Goal: Task Accomplishment & Management: Manage account settings

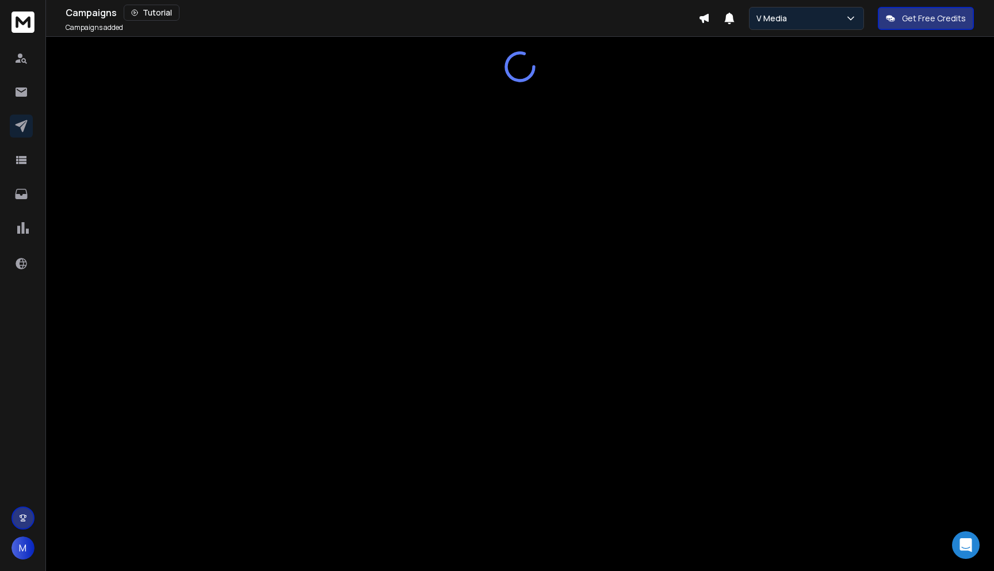
click at [791, 14] on p "V Media" at bounding box center [774, 19] width 35 height 12
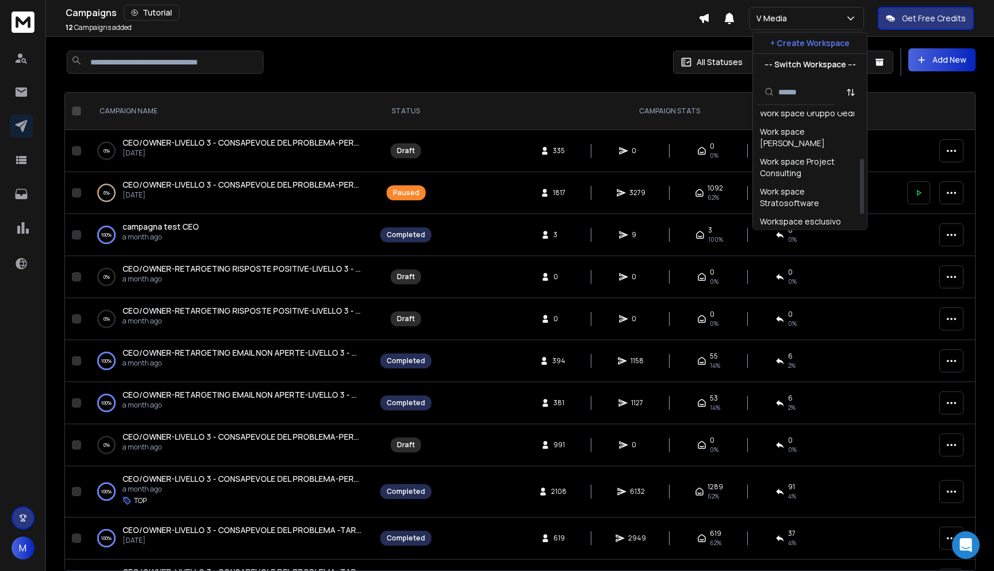
scroll to position [96, 0]
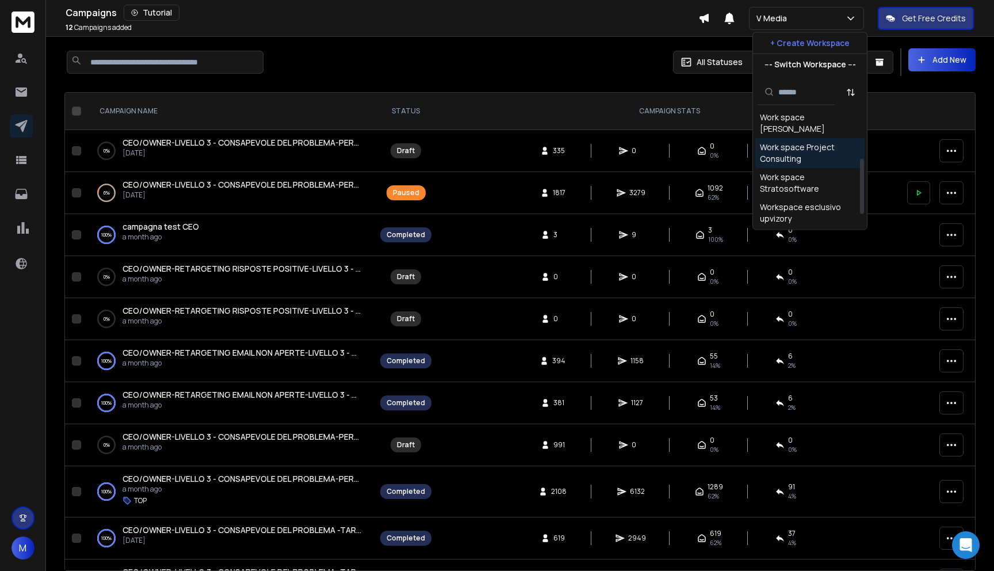
click at [817, 143] on div "Work space Project Consulting" at bounding box center [810, 153] width 100 height 23
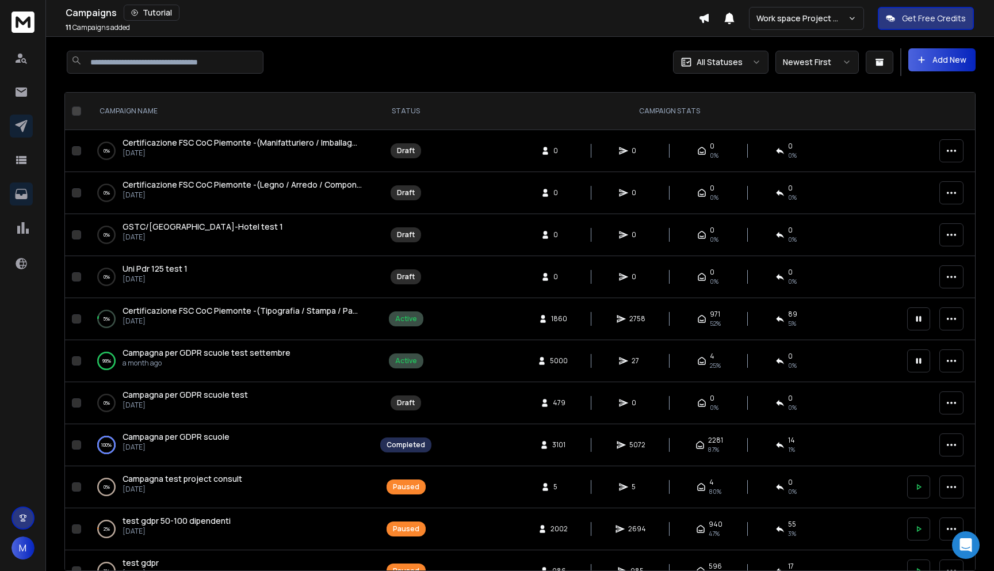
click at [19, 204] on link at bounding box center [21, 193] width 23 height 23
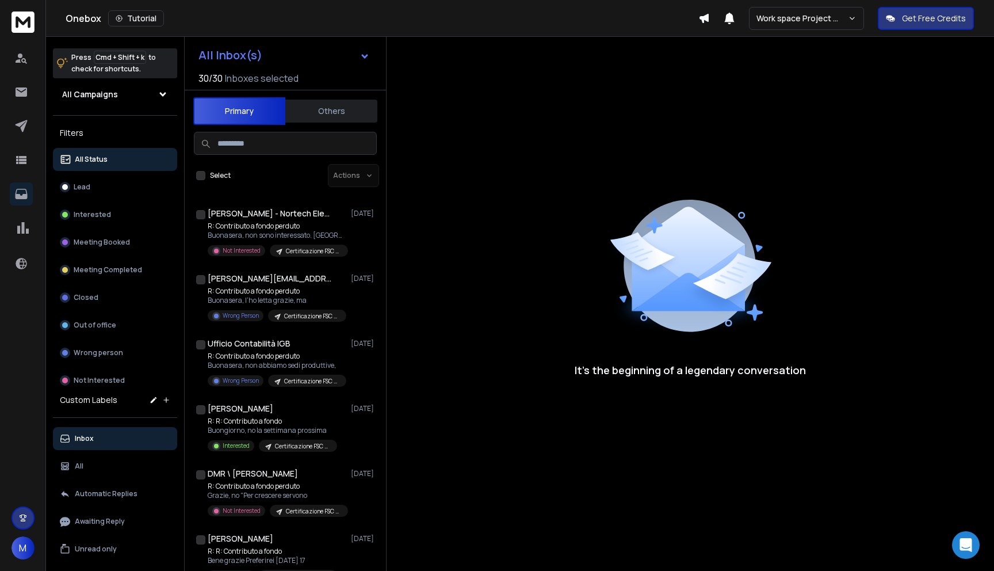
click at [329, 115] on button "Others" at bounding box center [331, 110] width 92 height 25
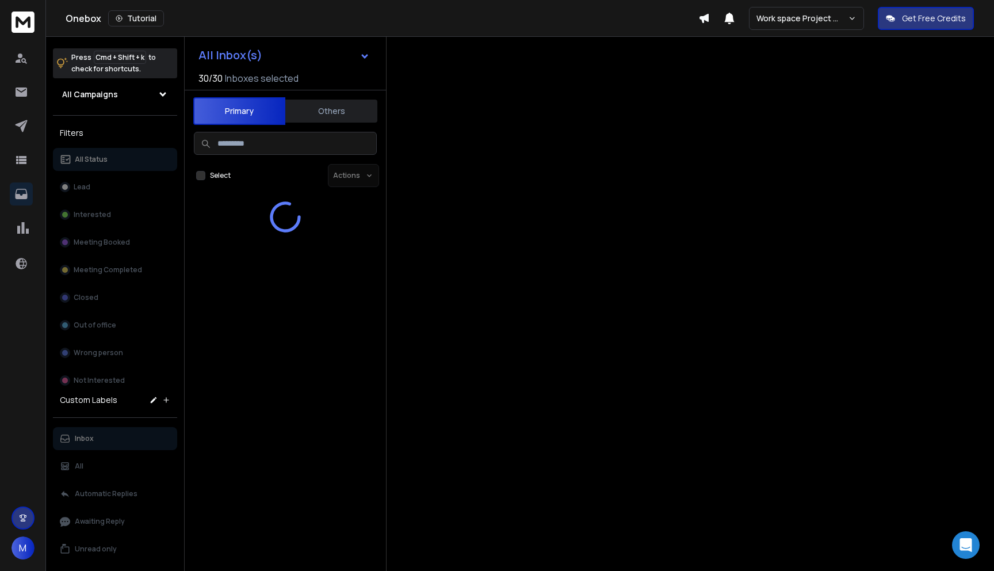
click at [244, 113] on button "Primary" at bounding box center [239, 111] width 92 height 28
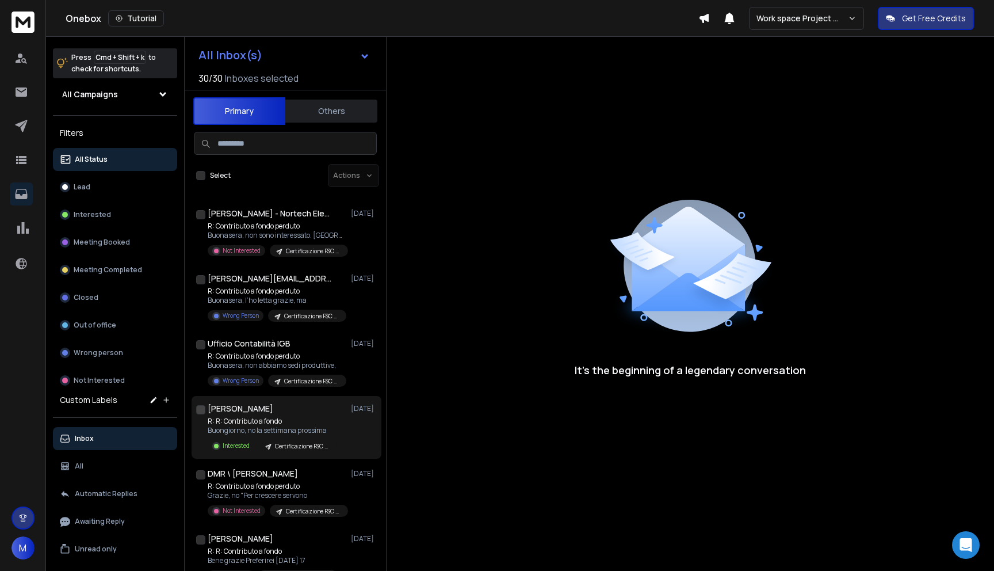
click at [276, 432] on p "Buongiorno, no la settimana prossima" at bounding box center [272, 430] width 129 height 9
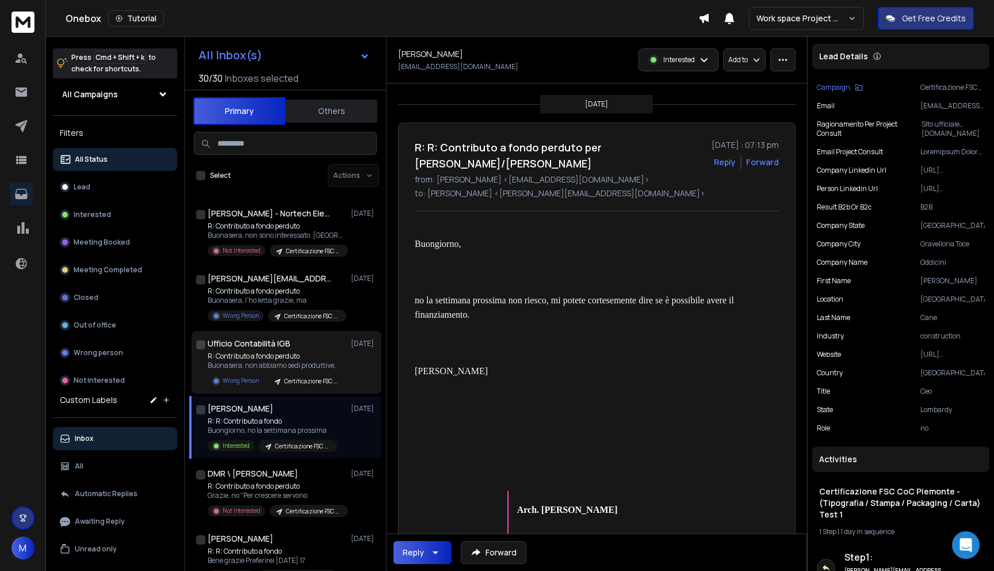
click at [285, 340] on h1 "Ufficio Contabilità IGB" at bounding box center [249, 344] width 83 height 12
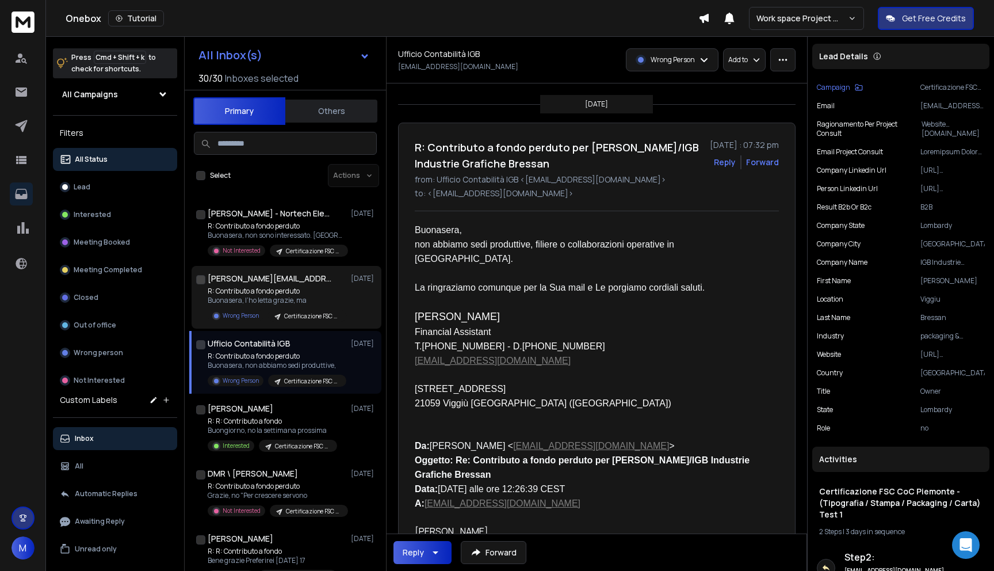
click at [280, 273] on h1 "[PERSON_NAME][EMAIL_ADDRESS][DOMAIN_NAME]" at bounding box center [271, 279] width 127 height 12
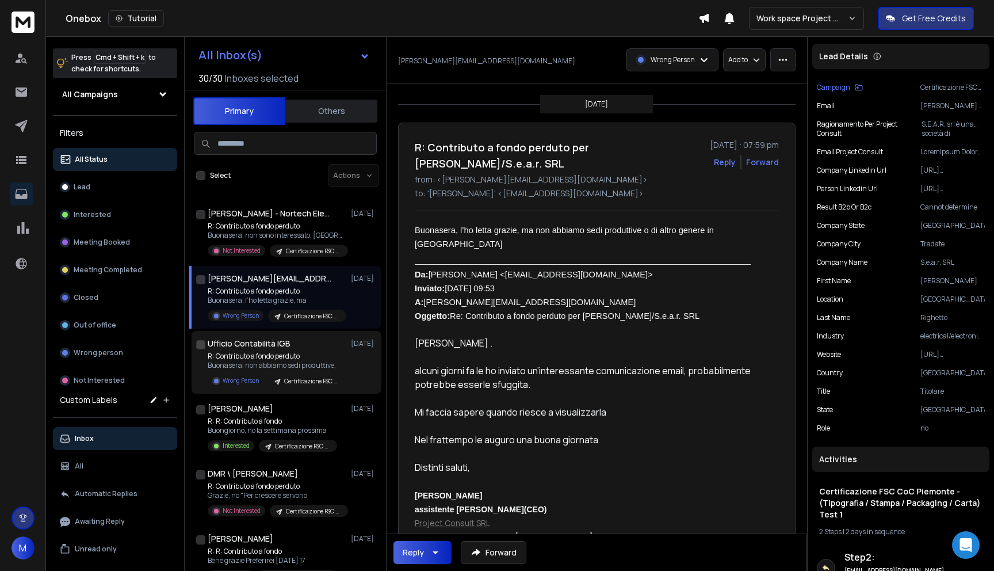
click at [279, 348] on h1 "Ufficio Contabilità IGB" at bounding box center [249, 344] width 83 height 12
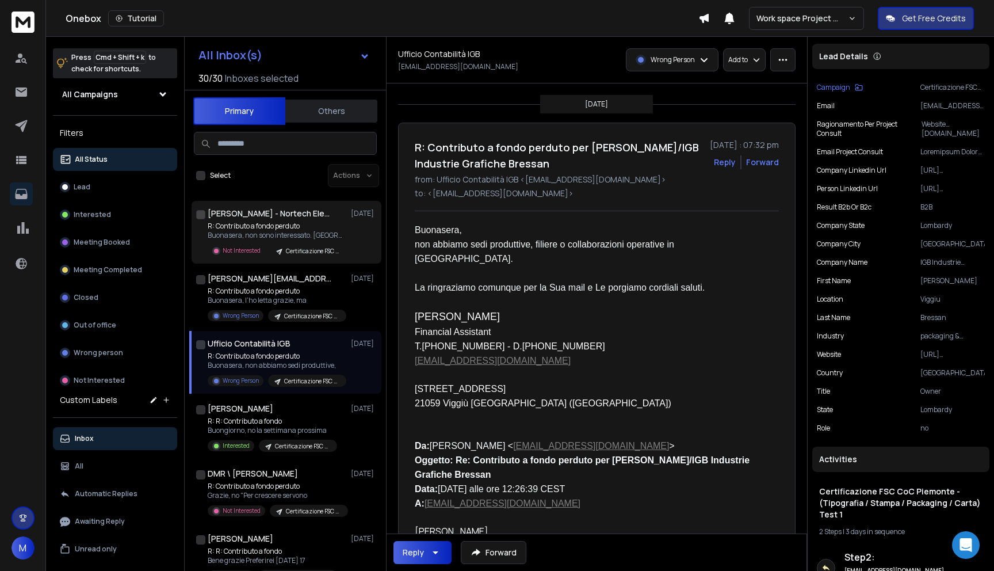
click at [281, 207] on div "[PERSON_NAME] - Nortech Elettronica [DATE] R: Contributo a fondo perduto Buonas…" at bounding box center [287, 232] width 190 height 63
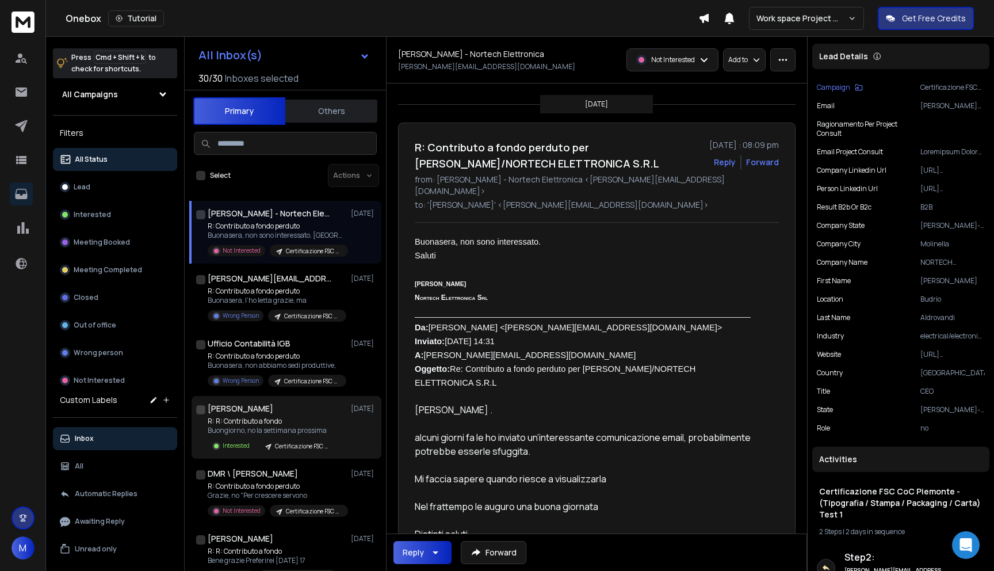
click at [277, 428] on p "Buongiorno, no la settimana prossima" at bounding box center [272, 430] width 129 height 9
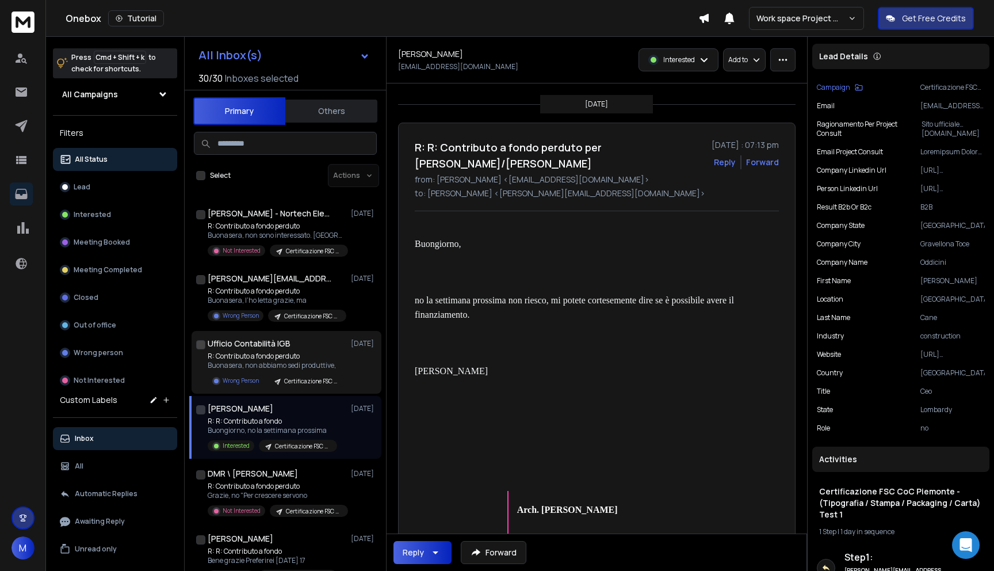
click at [299, 360] on p "R: Contributo a fondo perduto" at bounding box center [277, 356] width 138 height 9
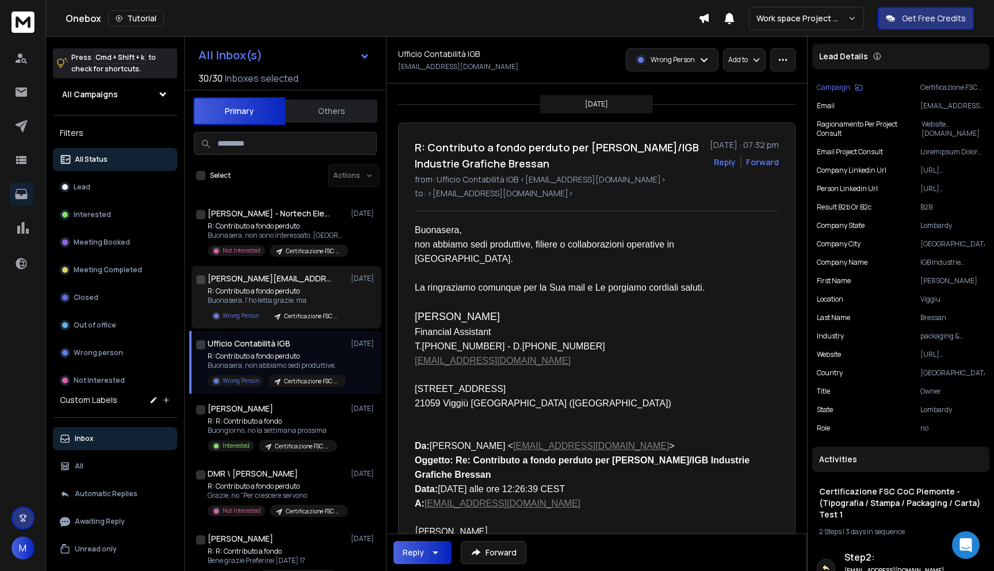
click at [303, 285] on div "[PERSON_NAME][EMAIL_ADDRESS][DOMAIN_NAME] [DATE] R: Contributo a fondo perduto …" at bounding box center [292, 297] width 169 height 49
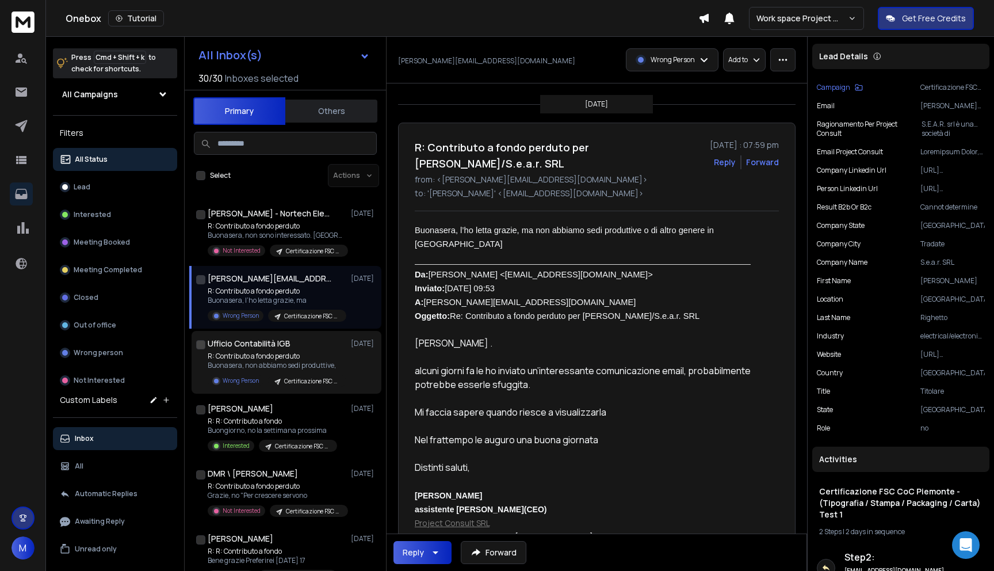
click at [288, 339] on h1 "Ufficio Contabilità IGB" at bounding box center [249, 344] width 83 height 12
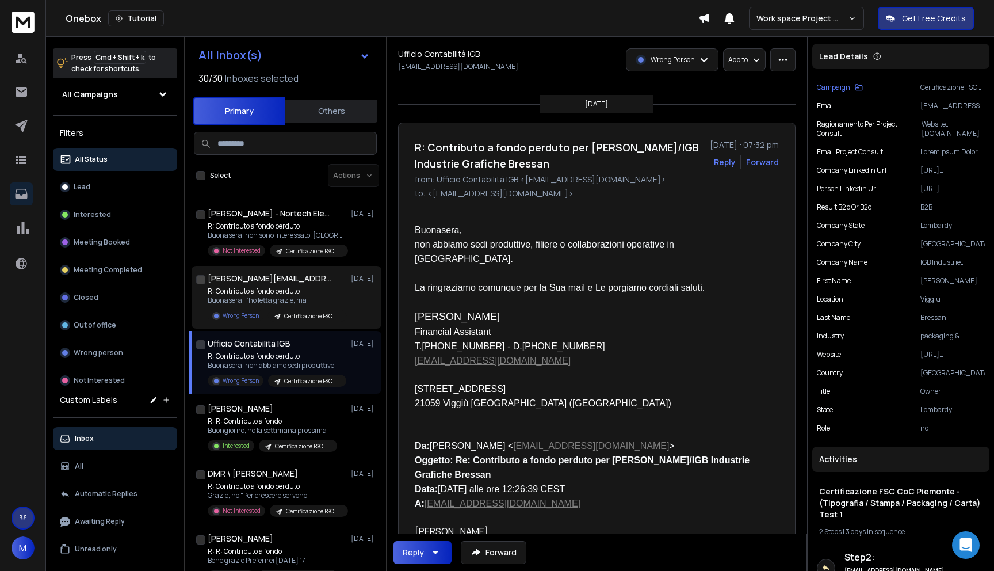
click at [297, 275] on h1 "[PERSON_NAME][EMAIL_ADDRESS][DOMAIN_NAME]" at bounding box center [271, 279] width 127 height 12
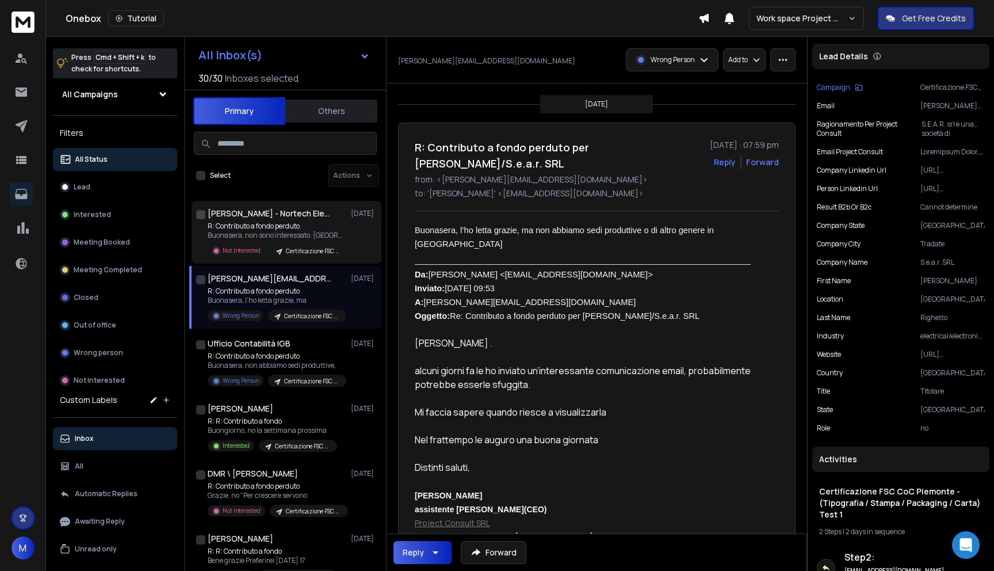
click at [302, 231] on p "Buonasera, non sono interessato. [GEOGRAPHIC_DATA]" at bounding box center [277, 235] width 138 height 9
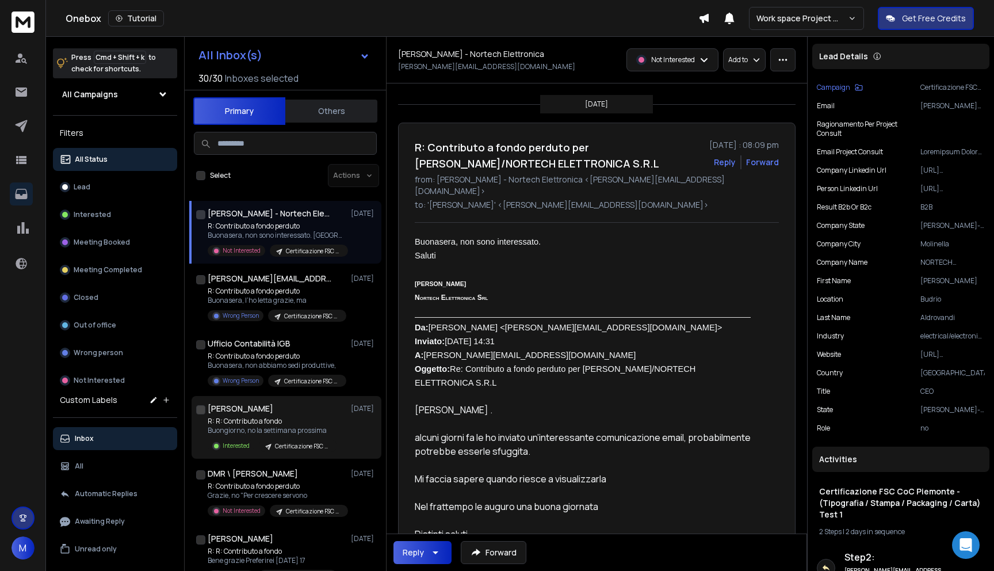
click at [307, 412] on div "[PERSON_NAME] [DATE]" at bounding box center [292, 409] width 169 height 12
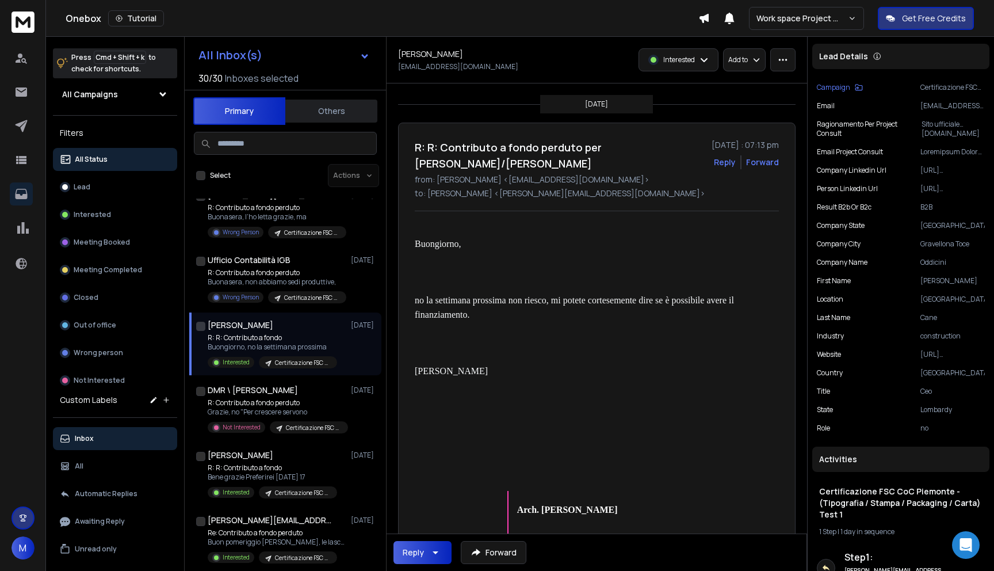
scroll to position [85, 0]
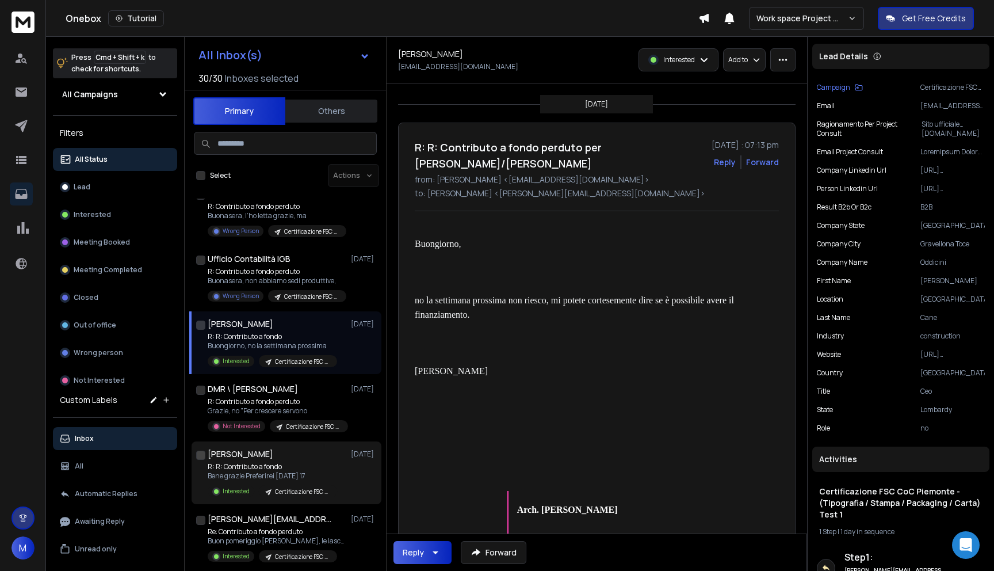
click at [301, 466] on p "R: R: Contributo a fondo" at bounding box center [272, 466] width 129 height 9
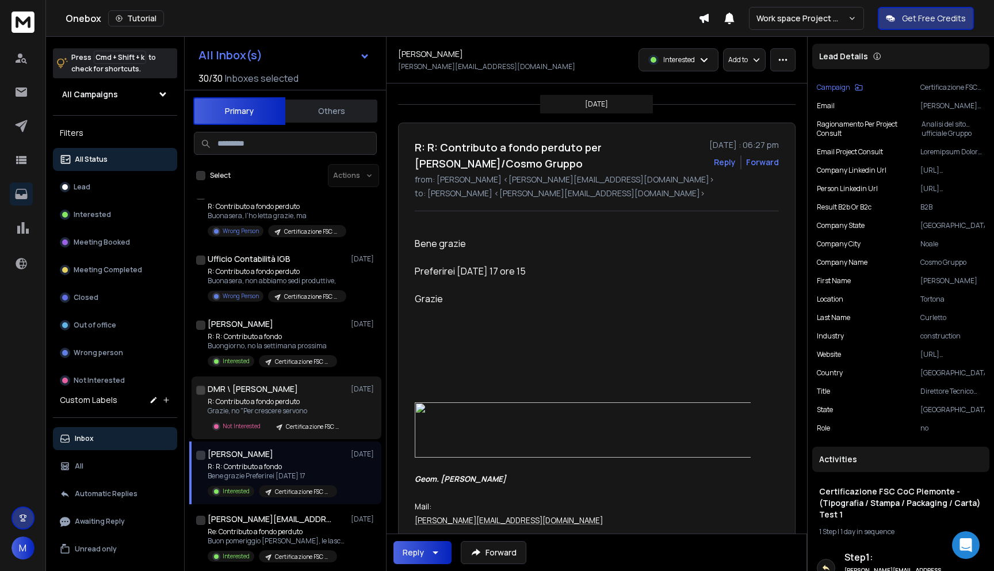
click at [297, 405] on p "R: Contributo a fondo perduto" at bounding box center [277, 401] width 138 height 9
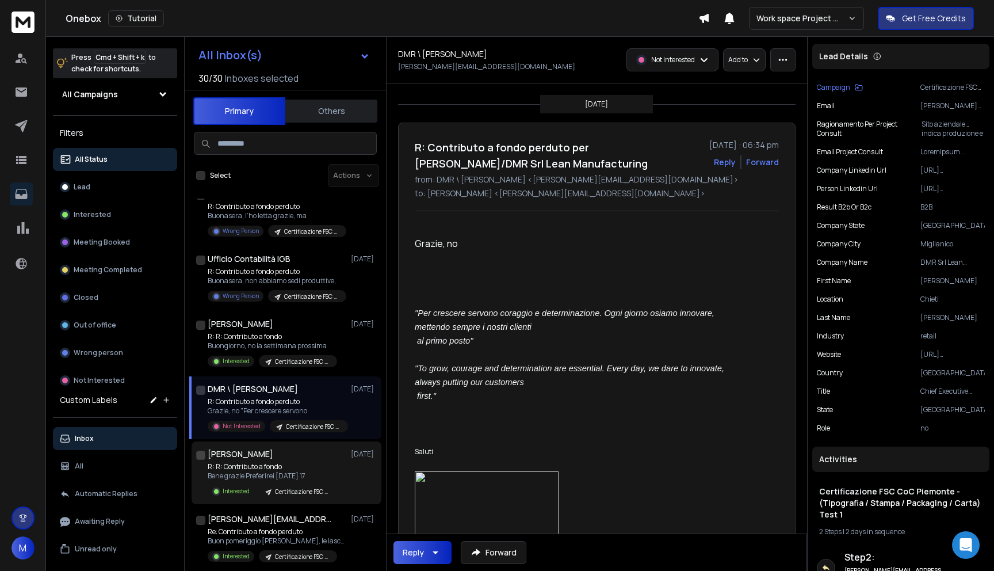
click at [277, 478] on p "Bene grazie Preferirei [DATE] 17" at bounding box center [272, 475] width 129 height 9
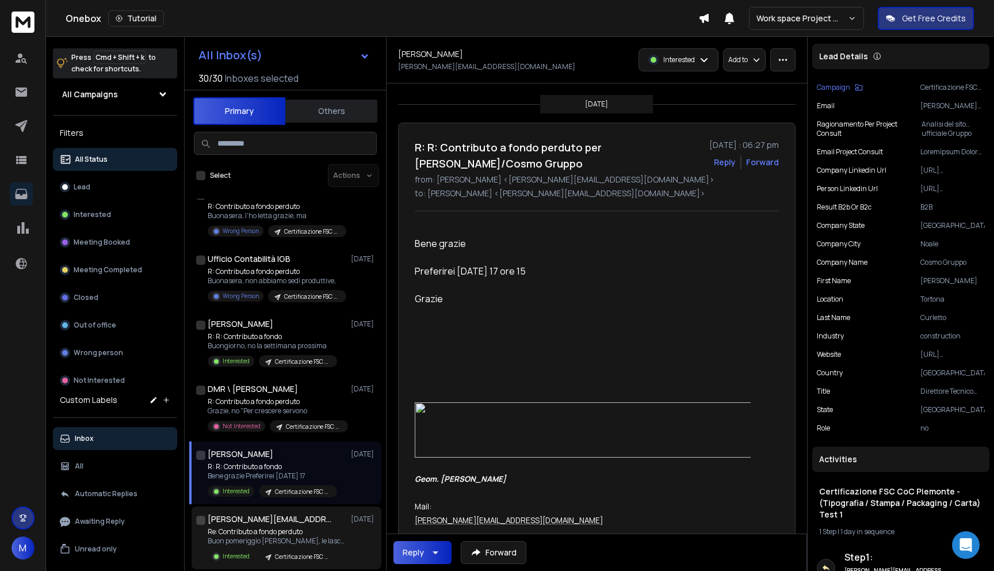
click at [274, 529] on p "Re: Contributo a fondo perduto" at bounding box center [277, 531] width 138 height 9
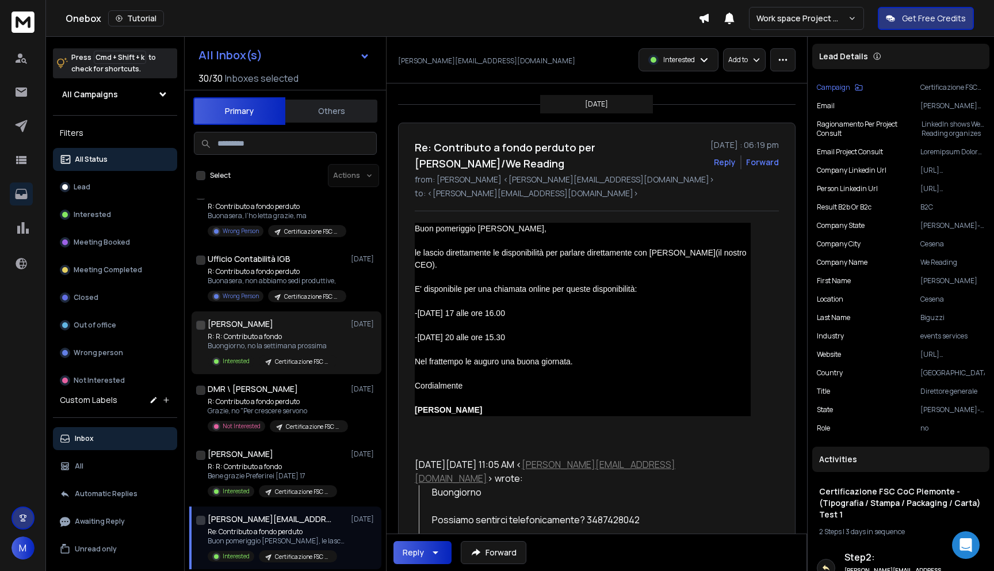
click at [261, 327] on h1 "[PERSON_NAME]" at bounding box center [241, 324] width 66 height 12
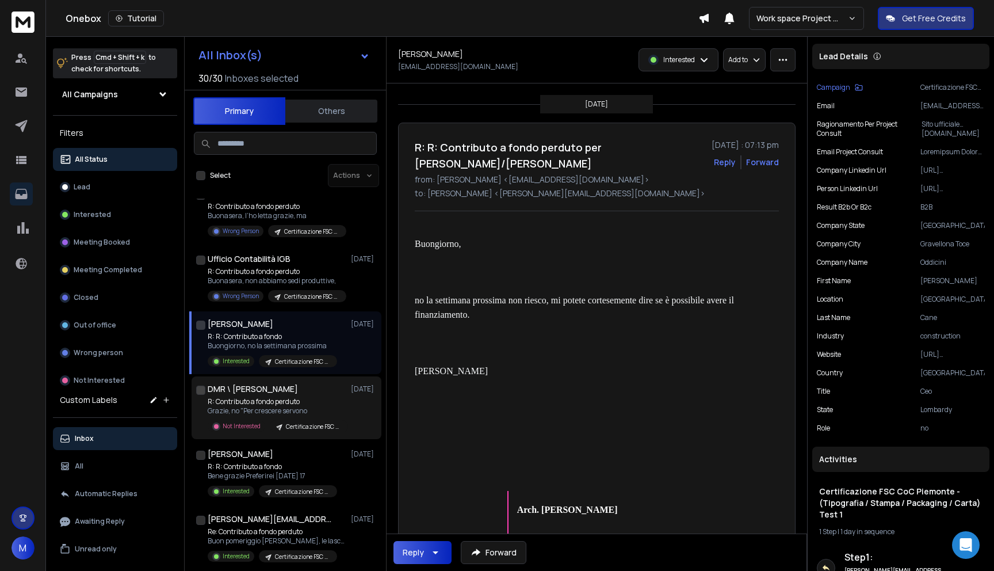
click at [258, 394] on h1 "DMR \ [PERSON_NAME]" at bounding box center [253, 389] width 90 height 12
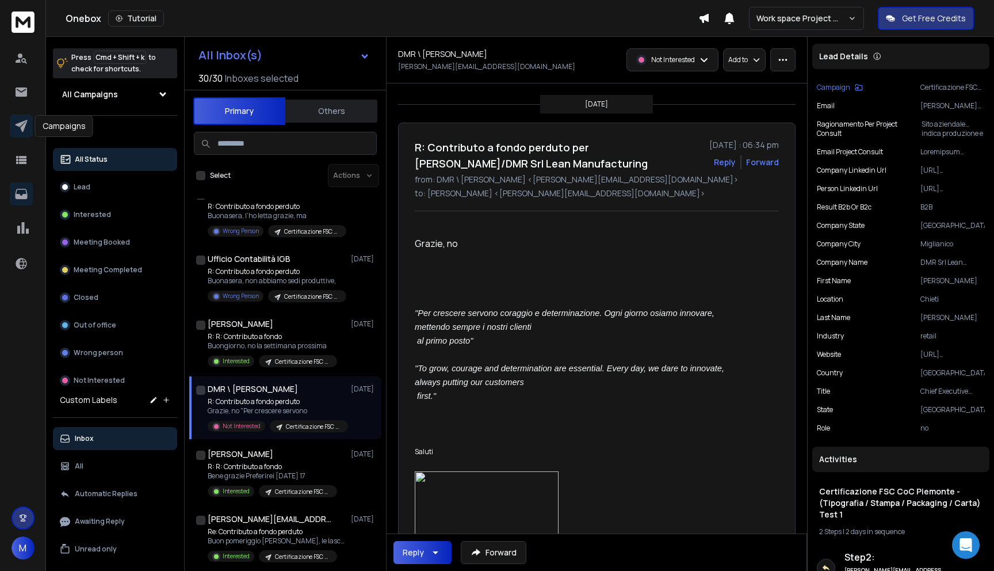
click at [29, 123] on link at bounding box center [21, 126] width 23 height 23
